Goal: Navigation & Orientation: Find specific page/section

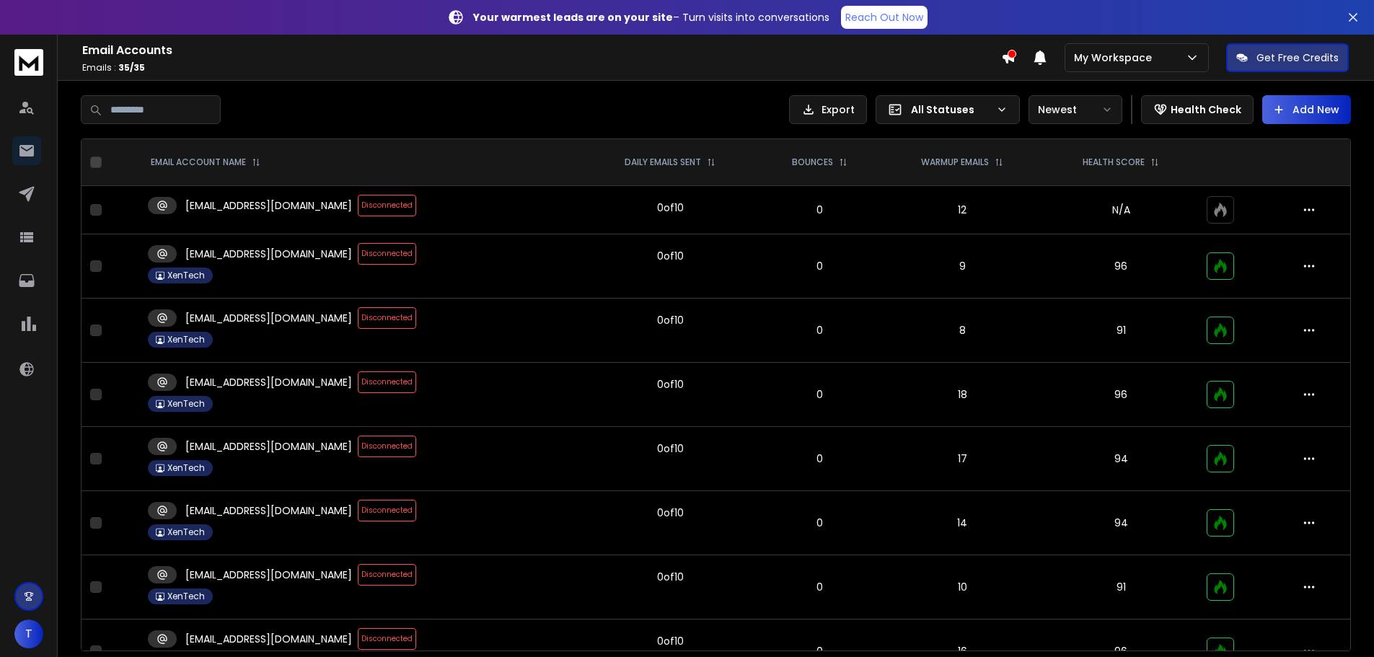
click at [1306, 206] on button at bounding box center [1309, 210] width 66 height 25
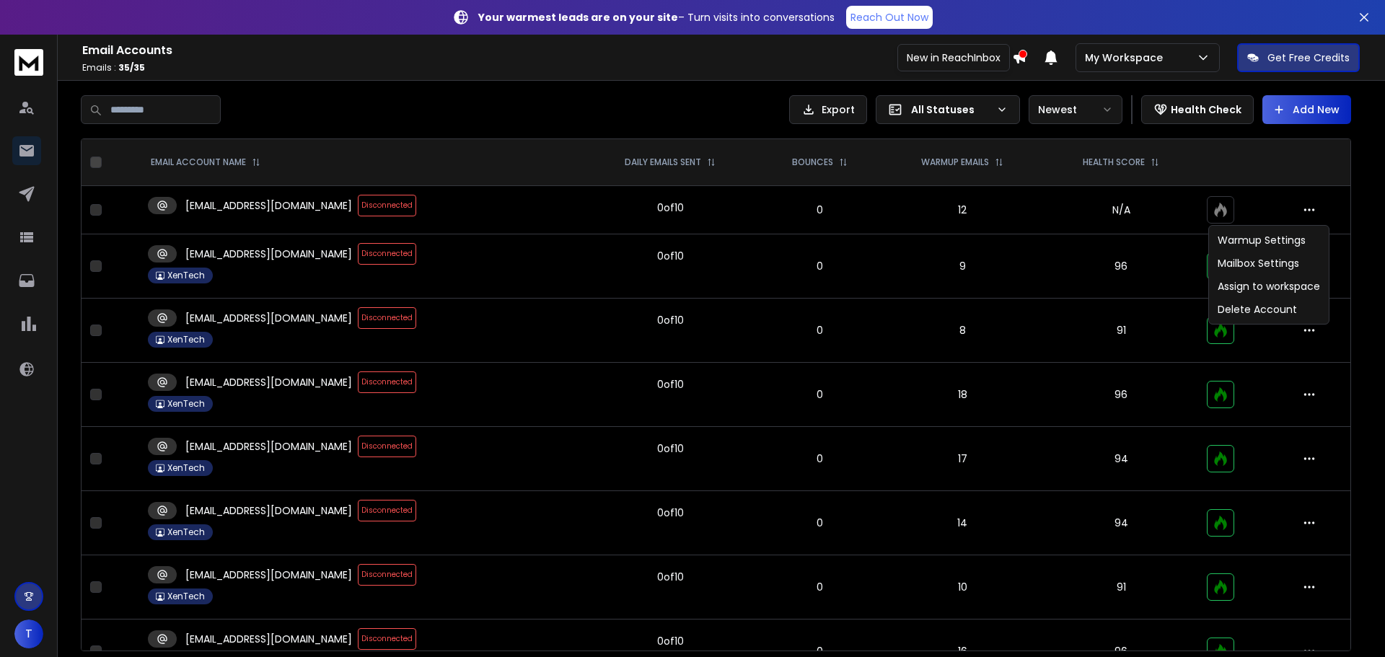
click at [1020, 62] on icon at bounding box center [1019, 58] width 12 height 12
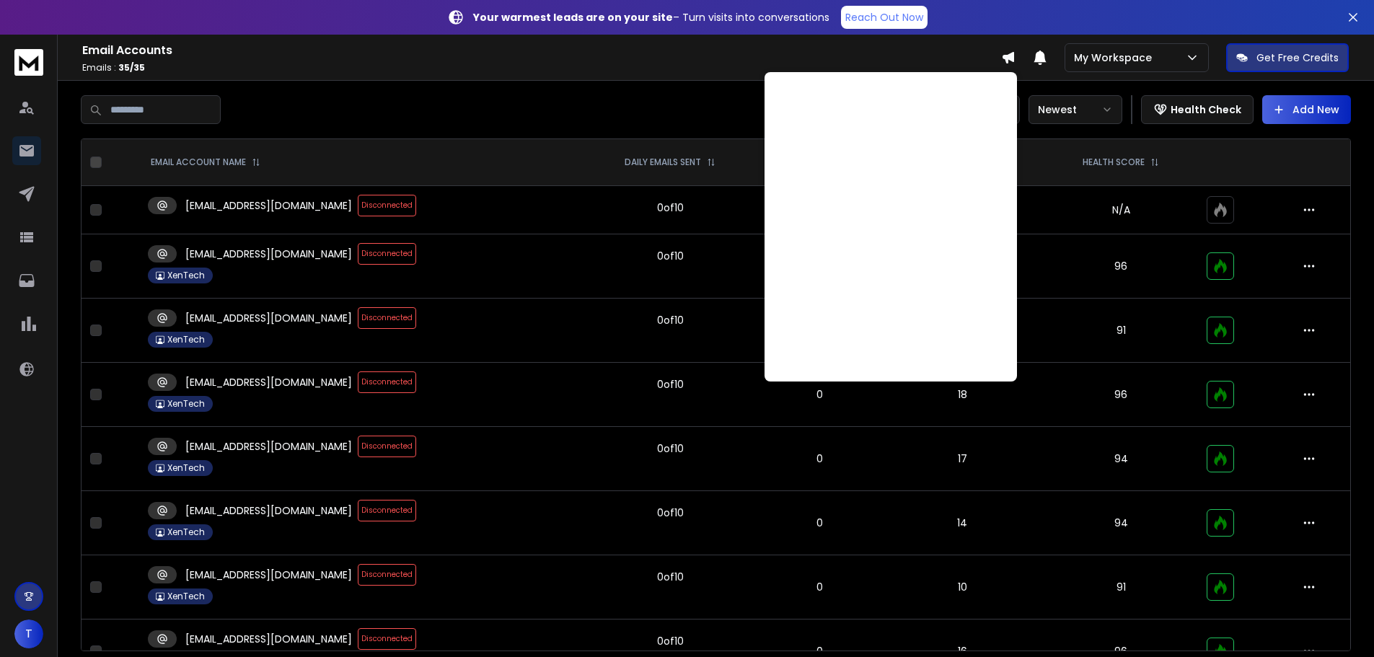
click at [1348, 29] on div at bounding box center [1352, 17] width 13 height 35
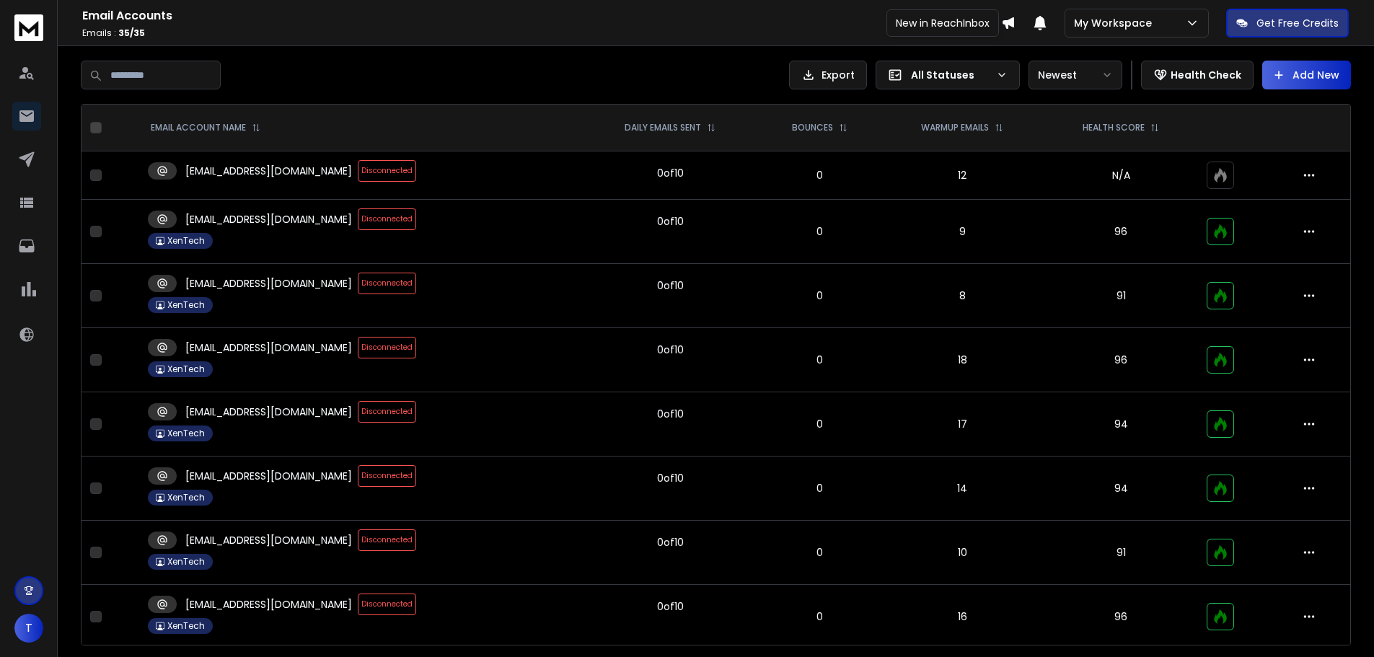
click at [1006, 19] on icon at bounding box center [1008, 23] width 14 height 14
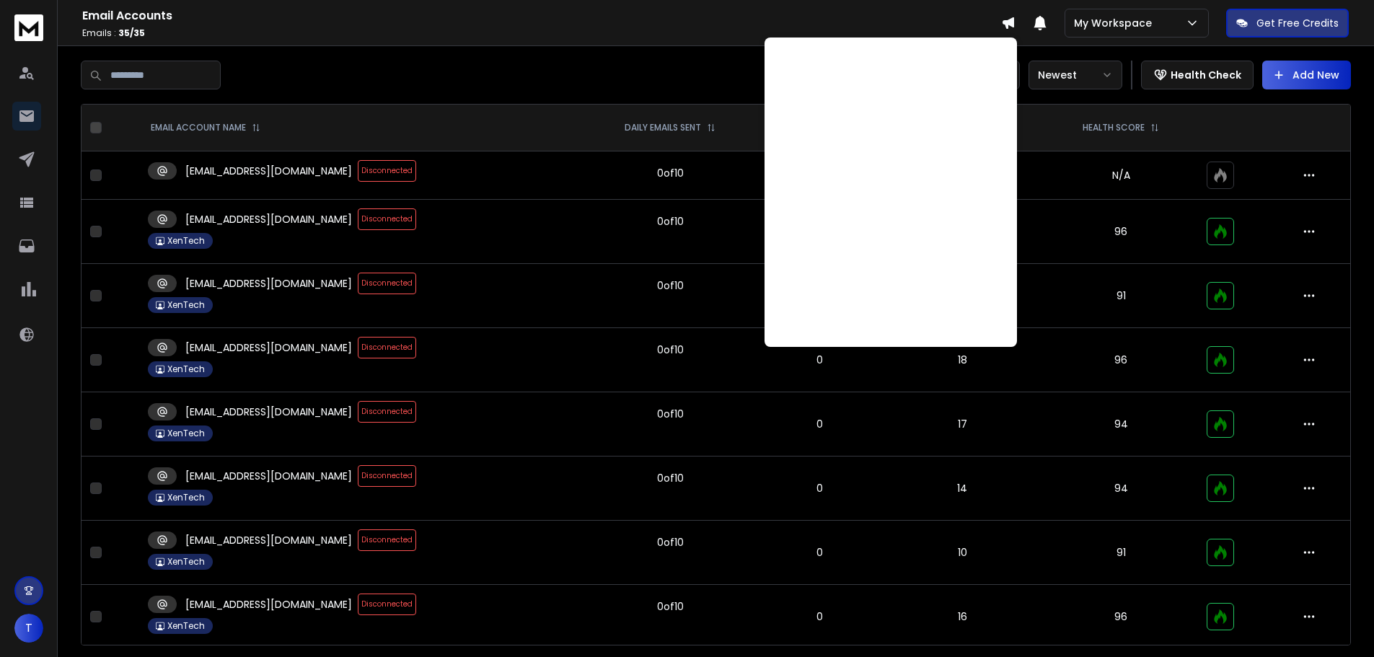
scroll to position [3, 0]
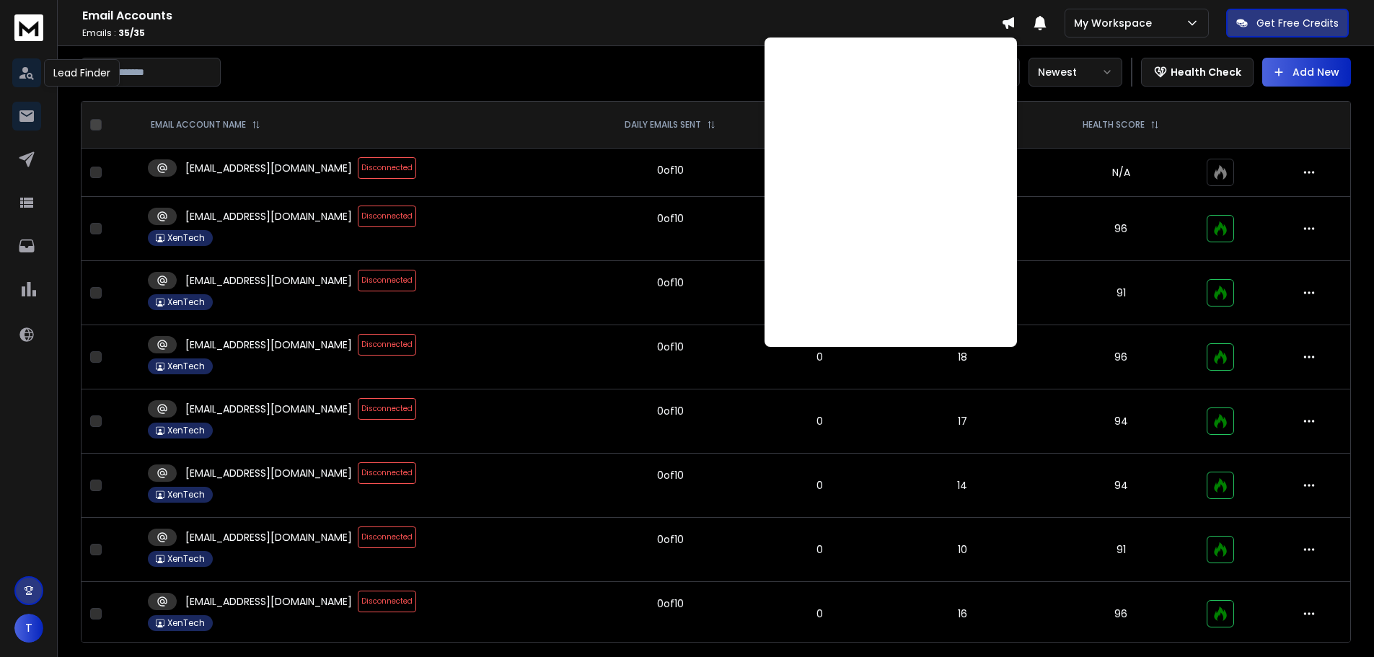
click at [33, 68] on icon at bounding box center [26, 72] width 17 height 17
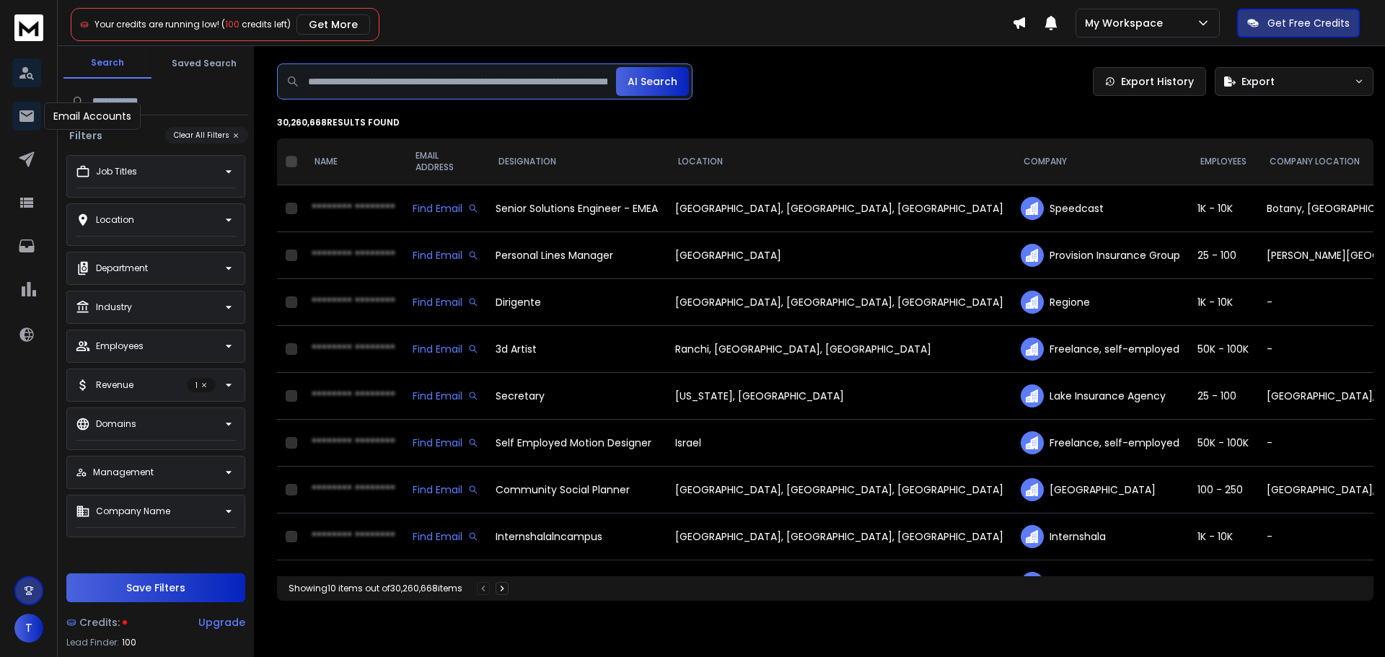
click at [22, 120] on icon at bounding box center [26, 116] width 14 height 12
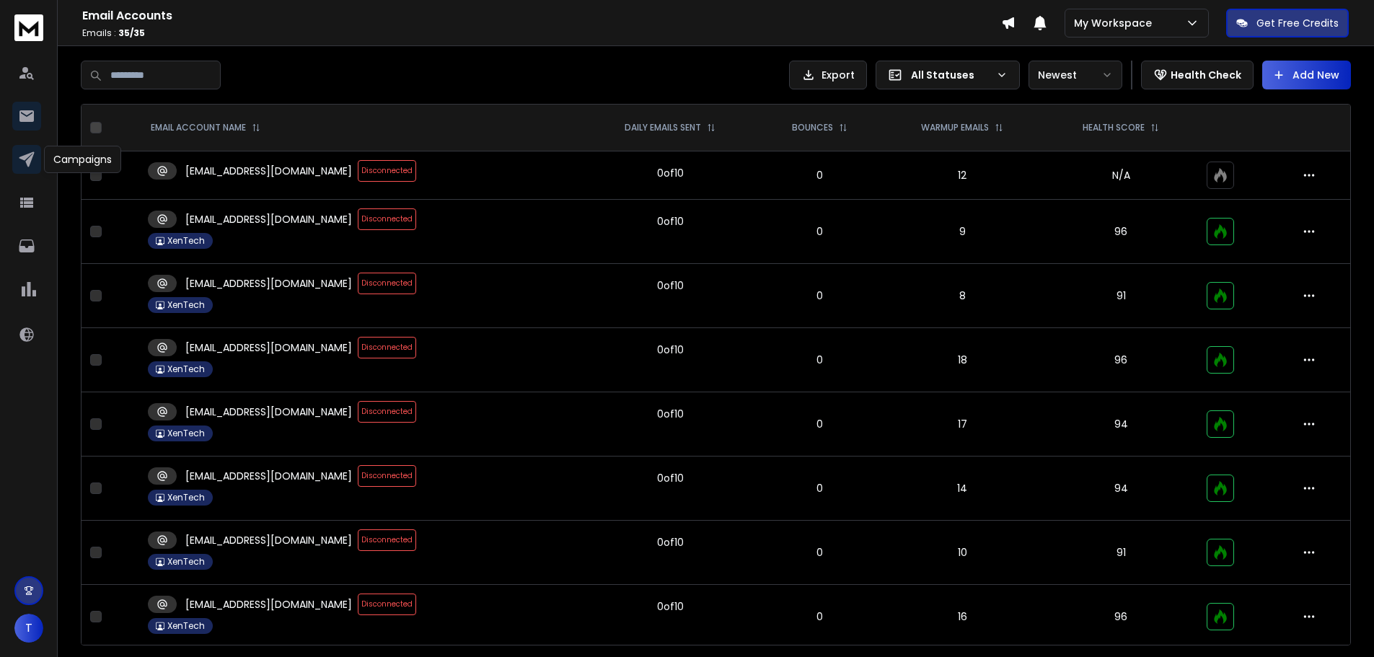
click at [30, 154] on icon at bounding box center [26, 158] width 15 height 15
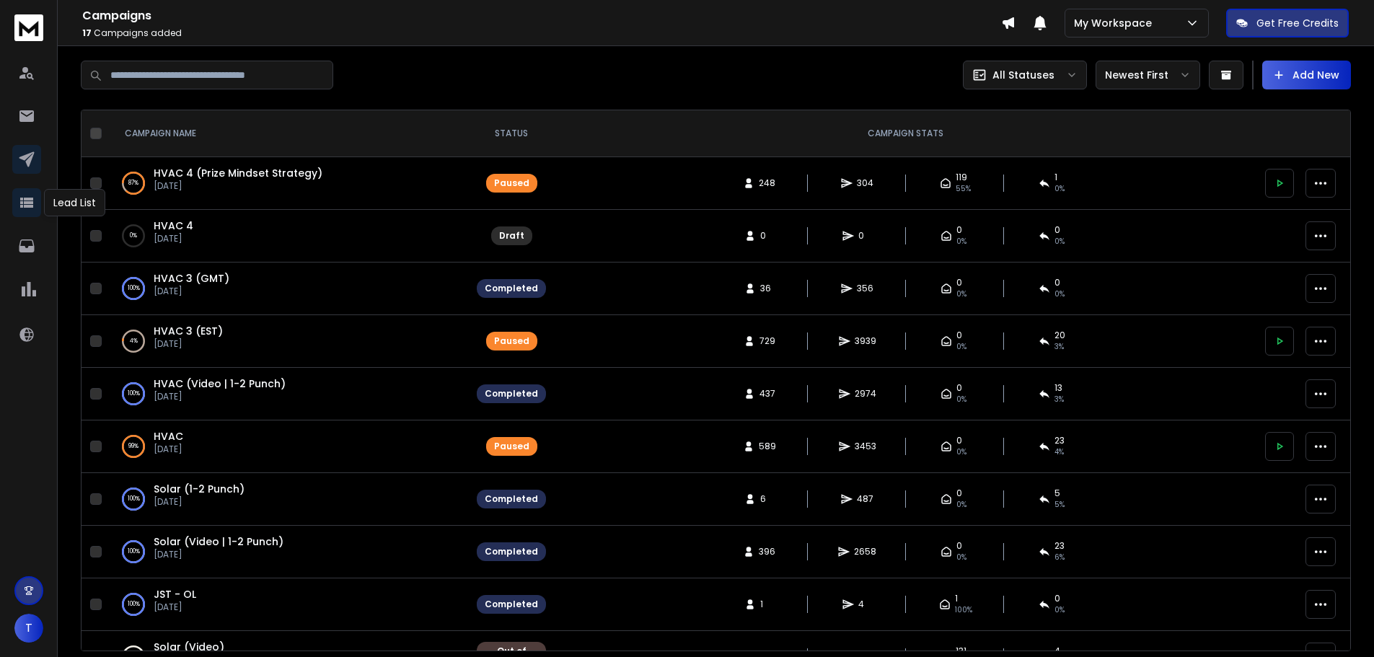
click at [20, 205] on icon at bounding box center [26, 203] width 13 height 10
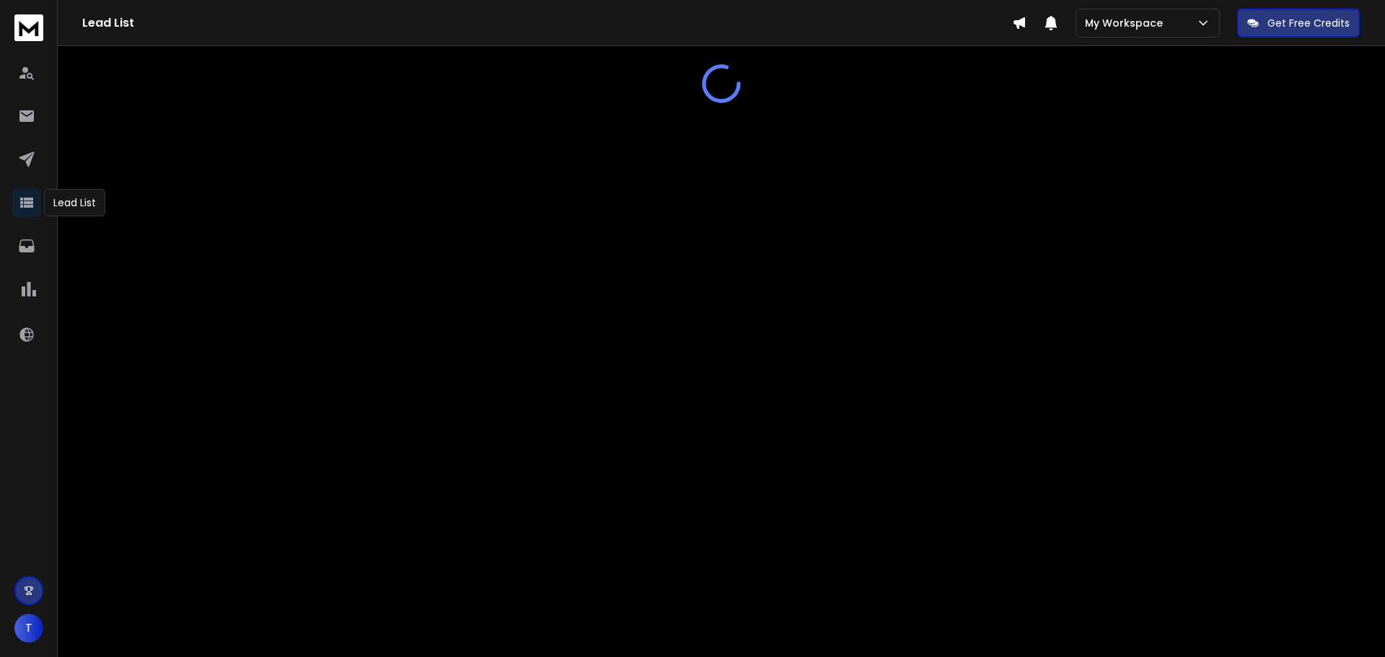
click at [20, 205] on icon at bounding box center [26, 203] width 13 height 10
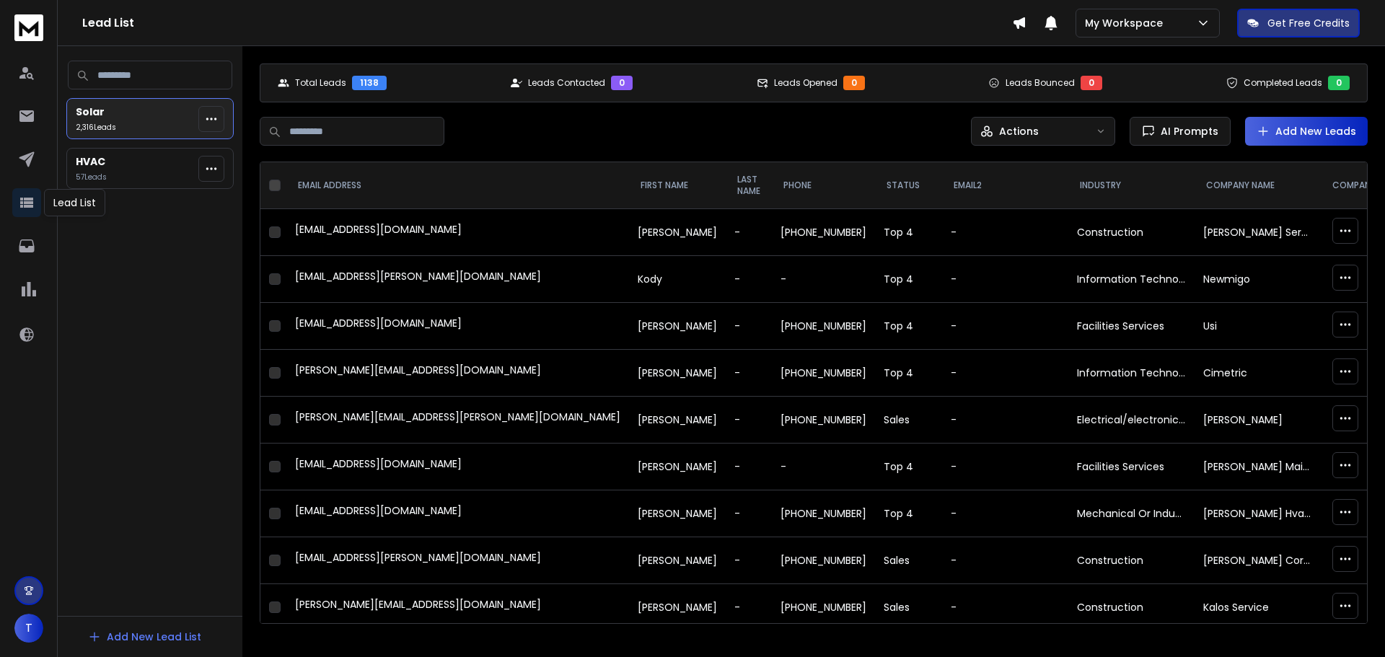
click at [25, 206] on icon at bounding box center [26, 203] width 13 height 10
click at [27, 245] on icon at bounding box center [26, 245] width 17 height 17
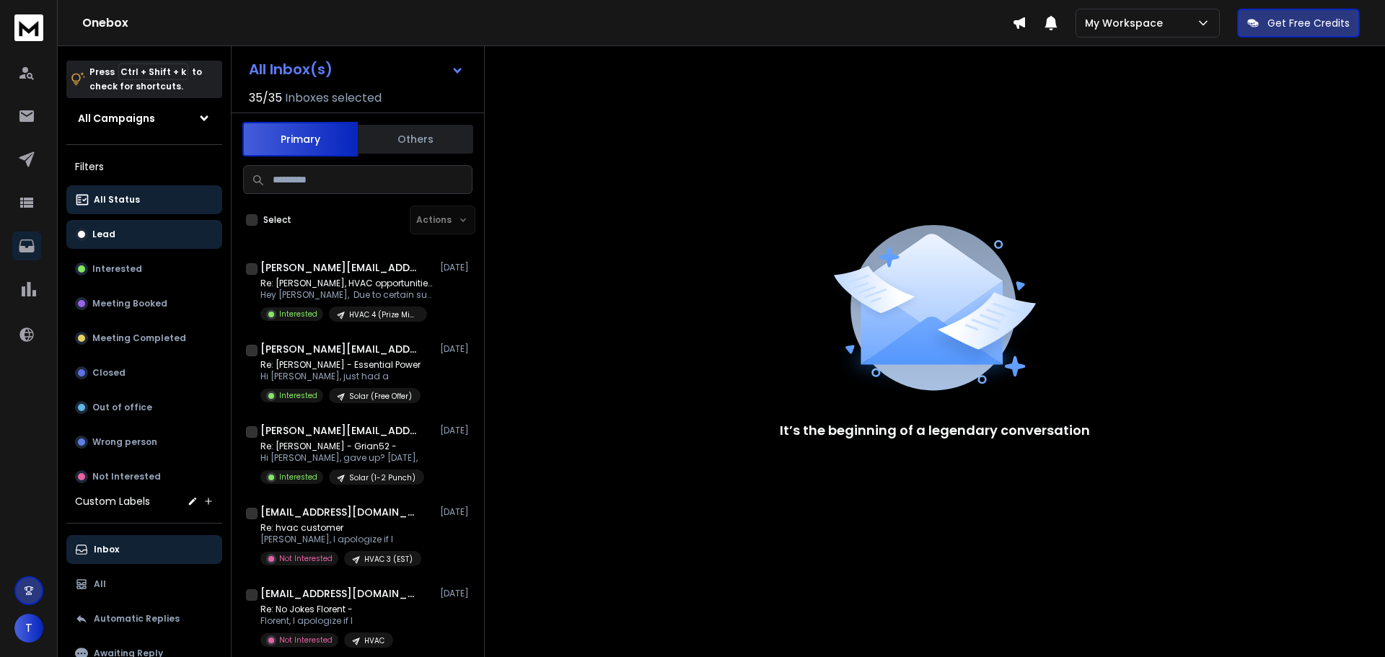
click at [154, 231] on button "Lead" at bounding box center [144, 234] width 156 height 29
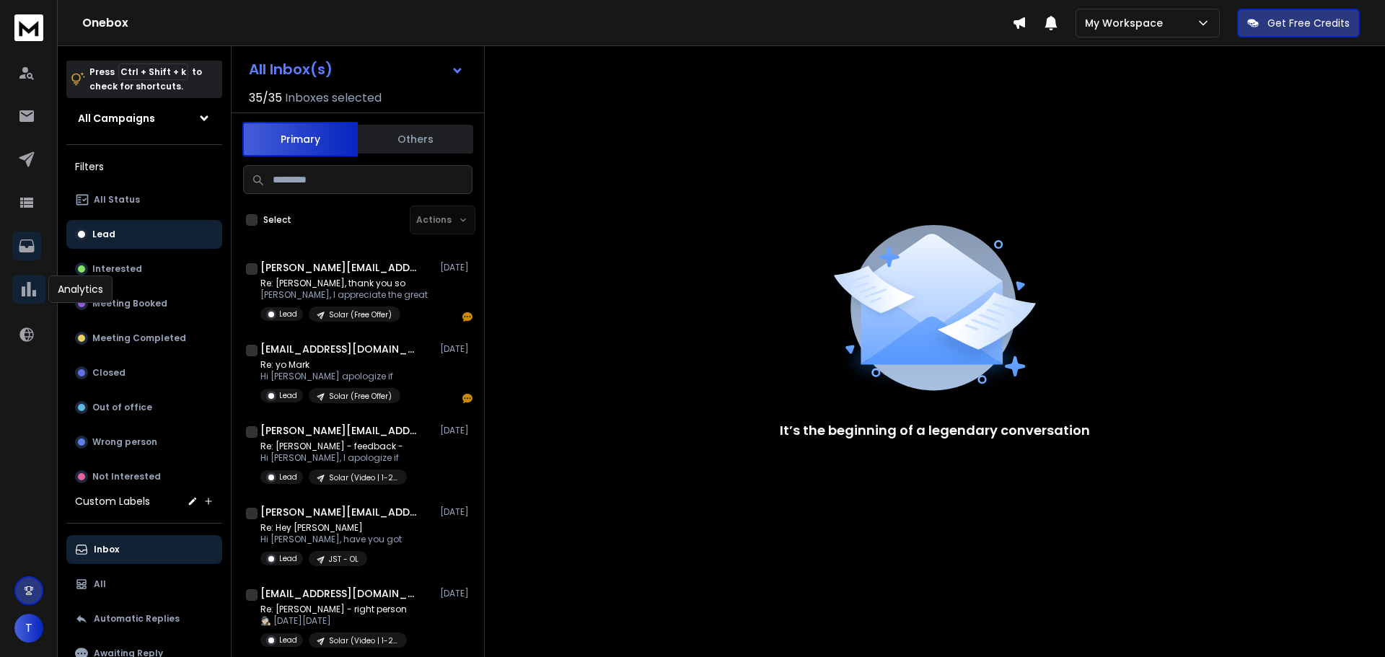
click at [32, 282] on icon at bounding box center [29, 289] width 22 height 22
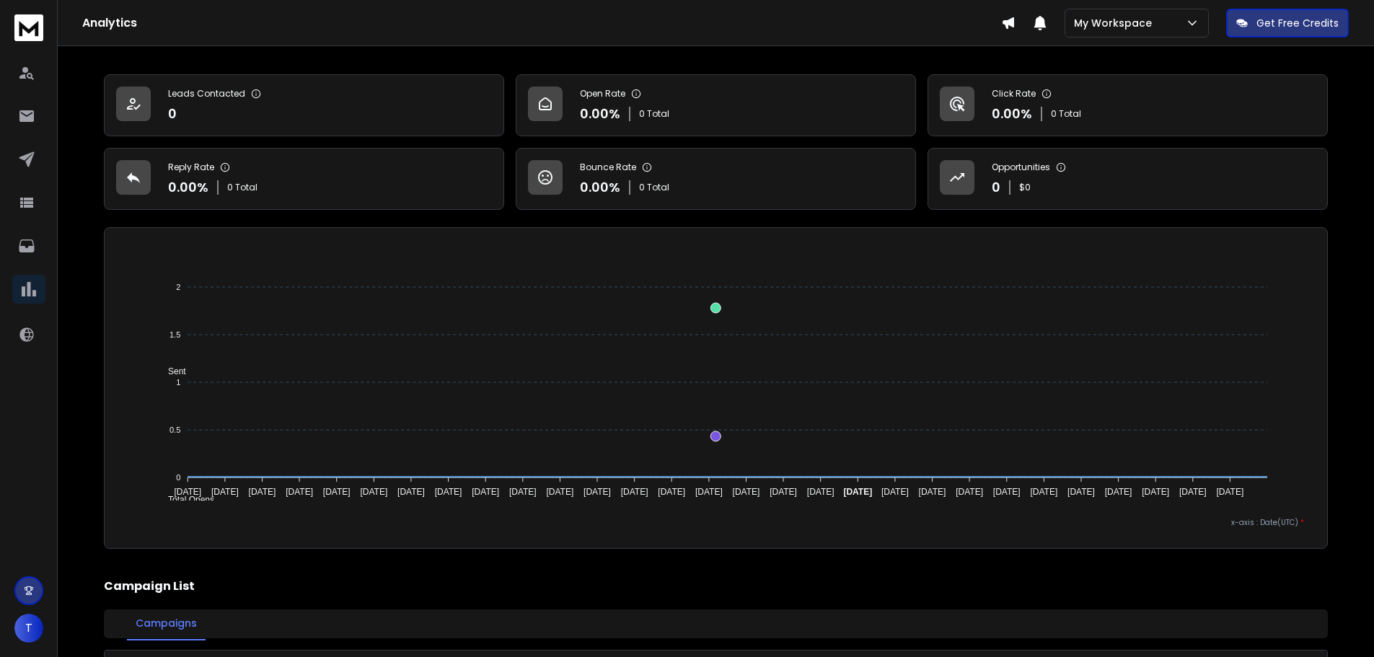
scroll to position [100, 0]
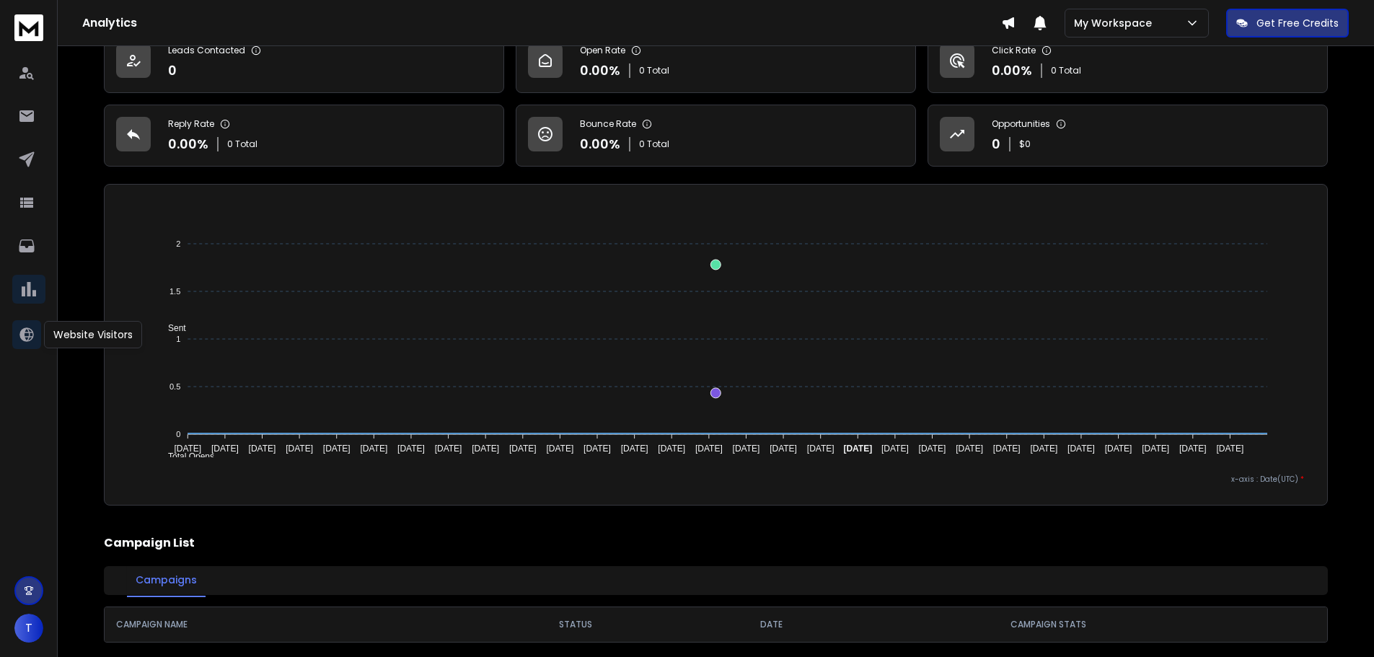
click at [25, 332] on icon at bounding box center [26, 334] width 17 height 17
